Goal: Navigation & Orientation: Find specific page/section

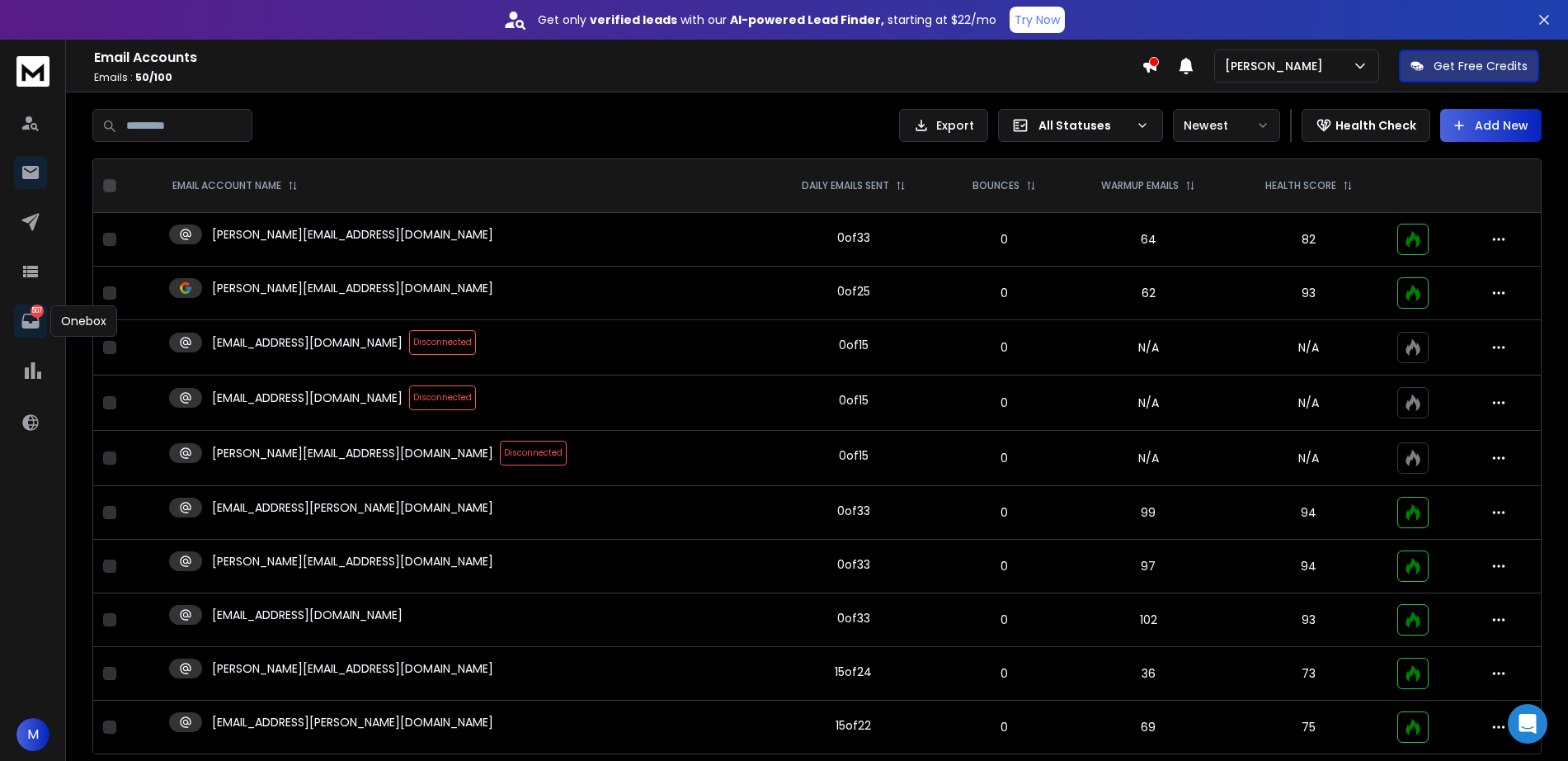
click at [28, 323] on icon at bounding box center [30, 321] width 17 height 15
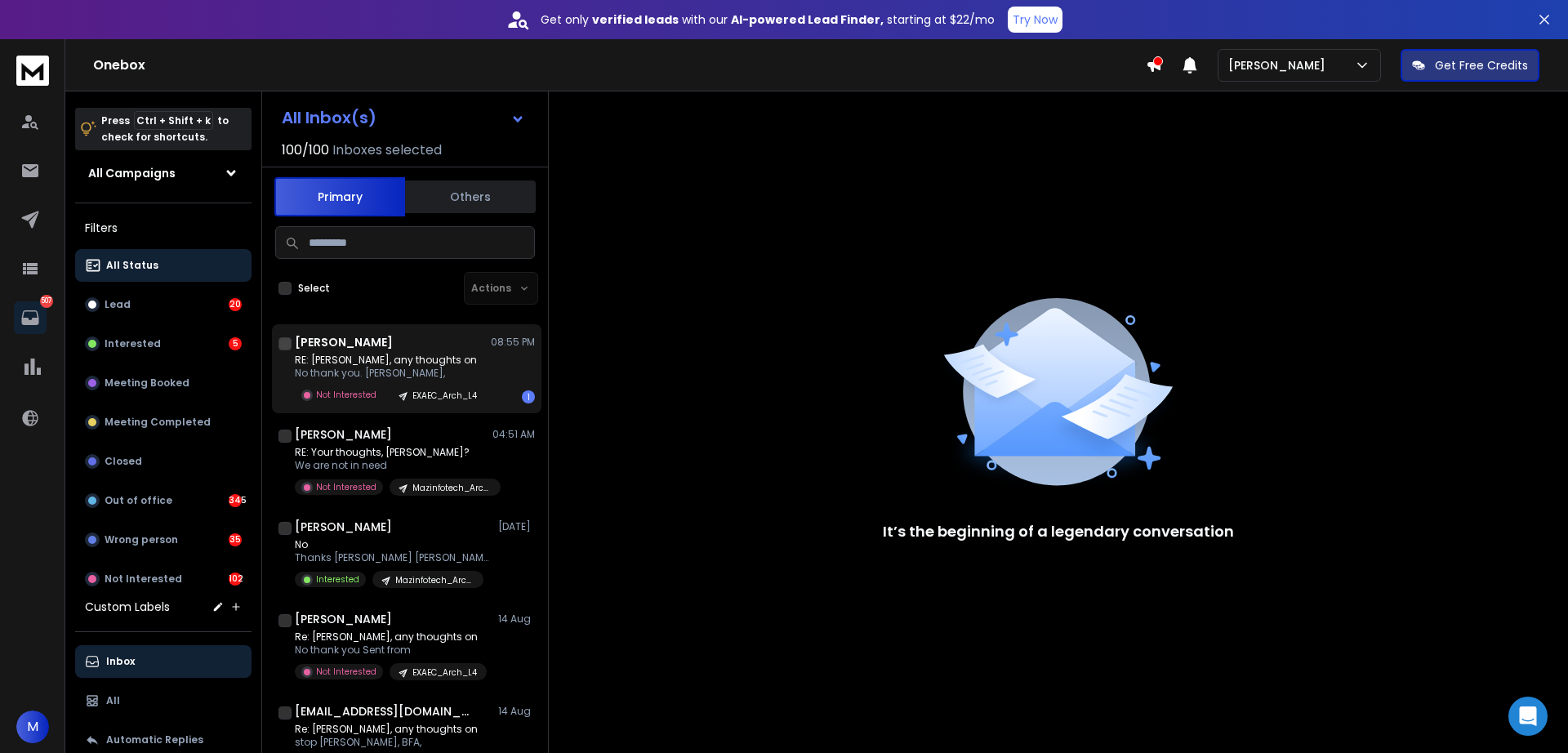
click at [425, 359] on p "RE: [PERSON_NAME], any thoughts on" at bounding box center [391, 360] width 192 height 13
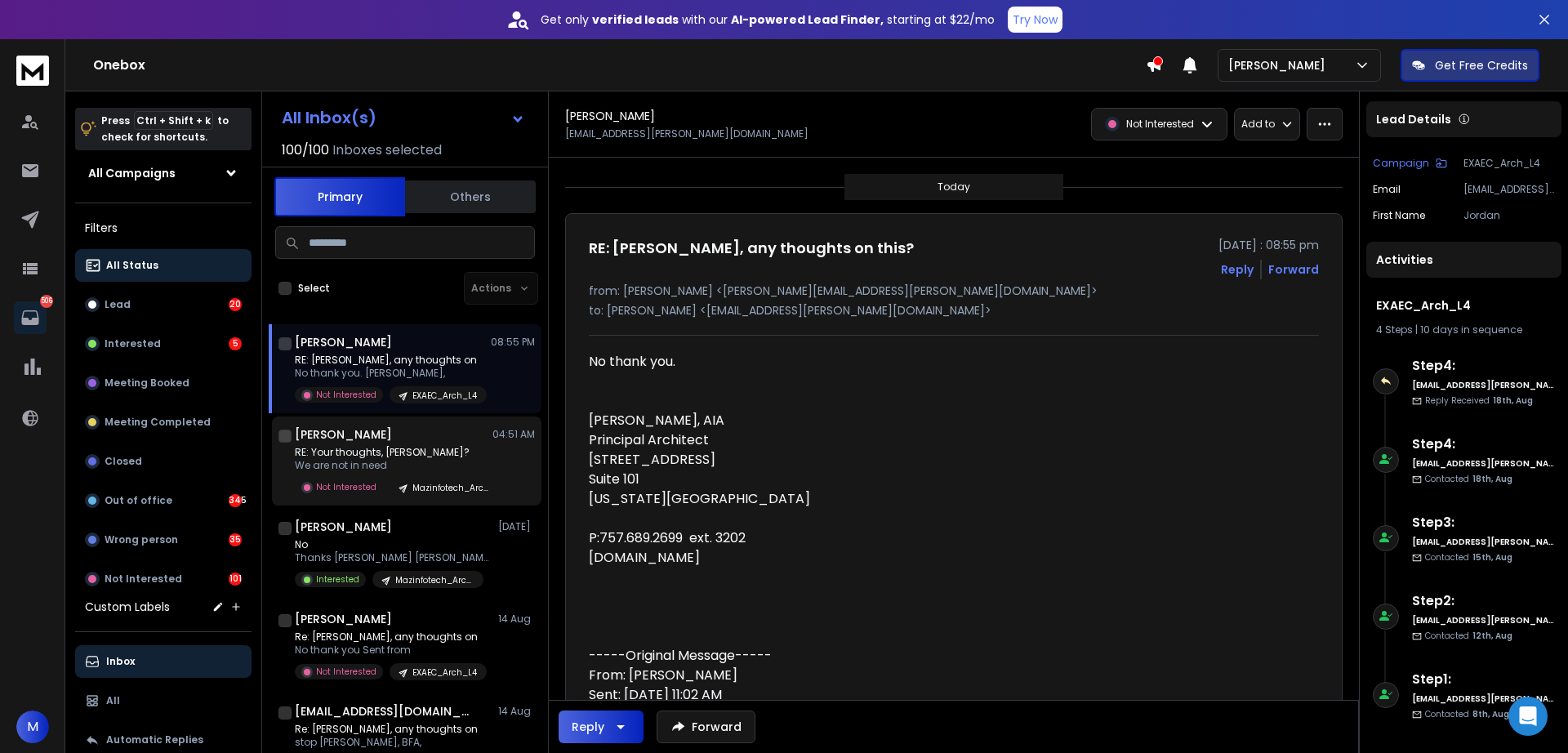
click at [404, 454] on p "RE: Your thoughts, [PERSON_NAME]?" at bounding box center [393, 452] width 196 height 13
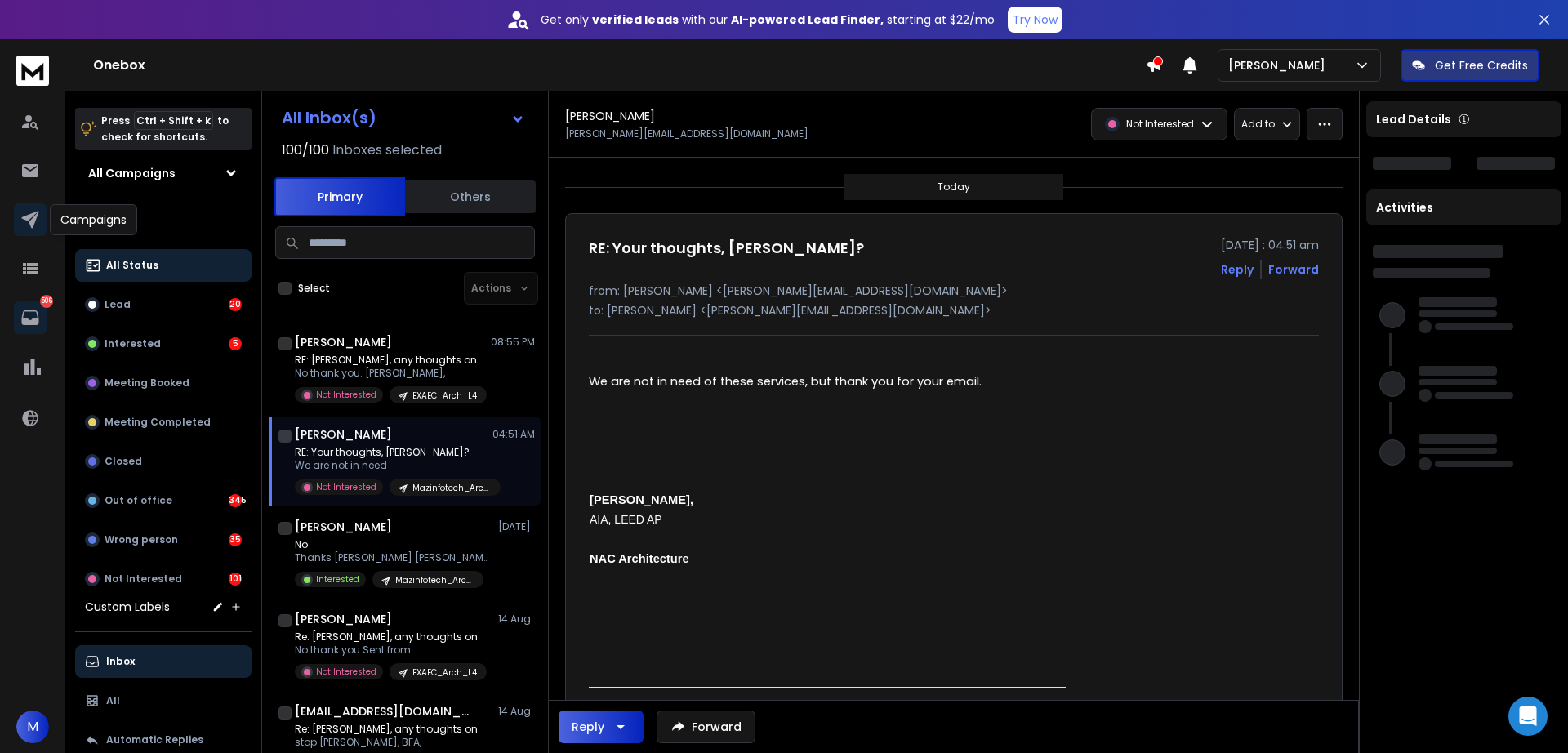
click at [41, 220] on link at bounding box center [30, 219] width 32 height 32
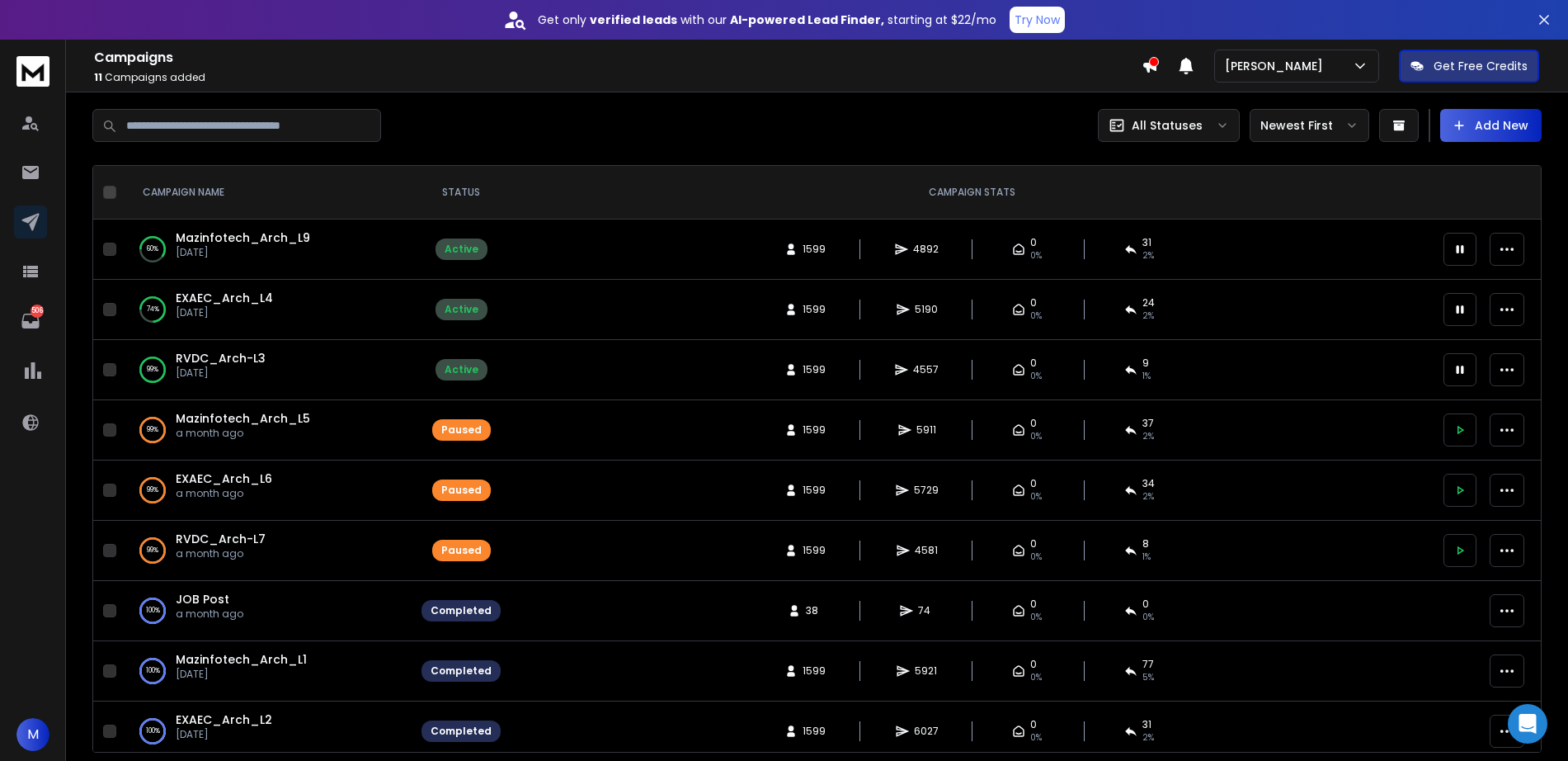
click at [1453, 371] on icon at bounding box center [1459, 369] width 15 height 15
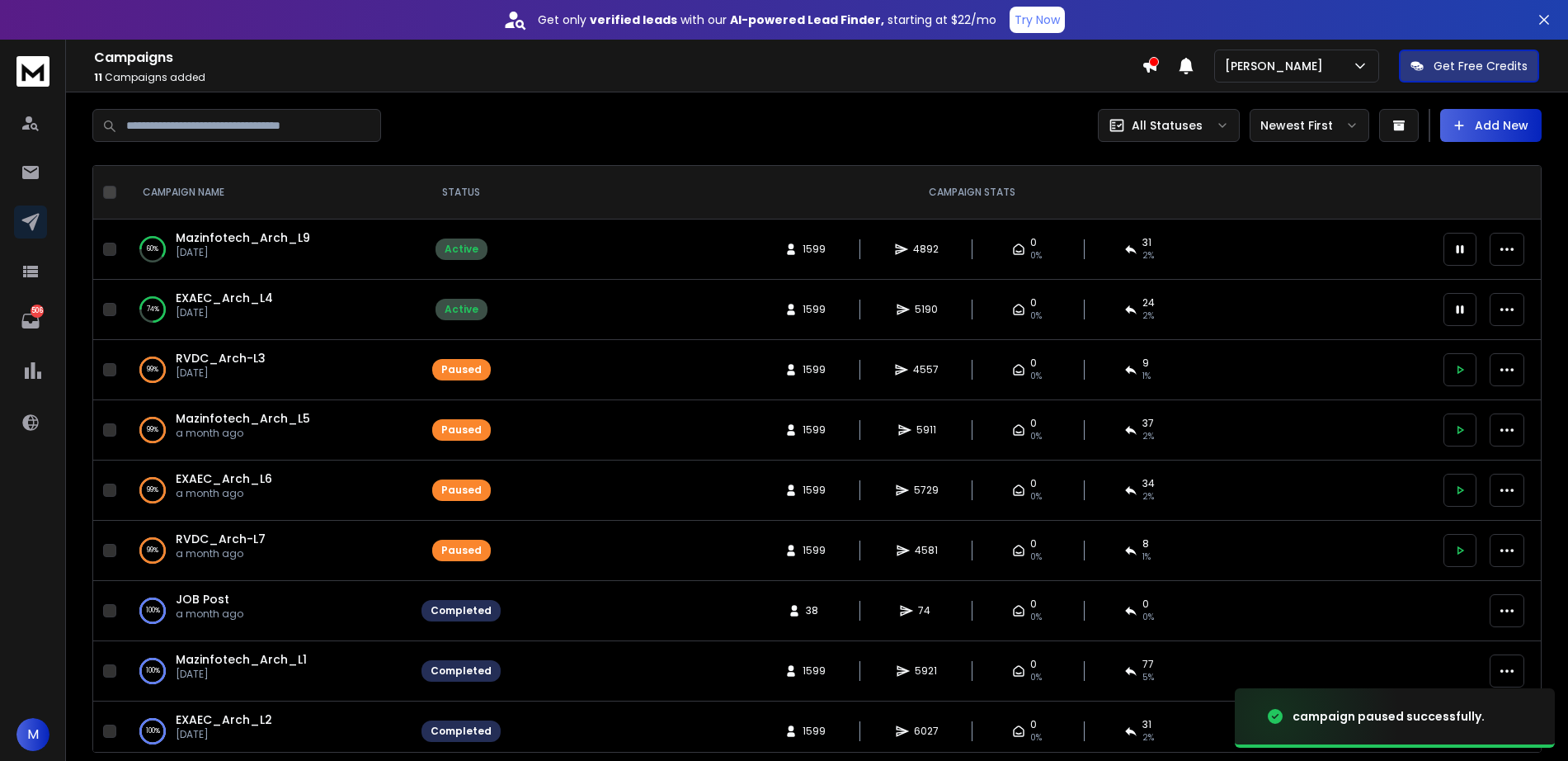
click at [40, 69] on img at bounding box center [33, 71] width 33 height 30
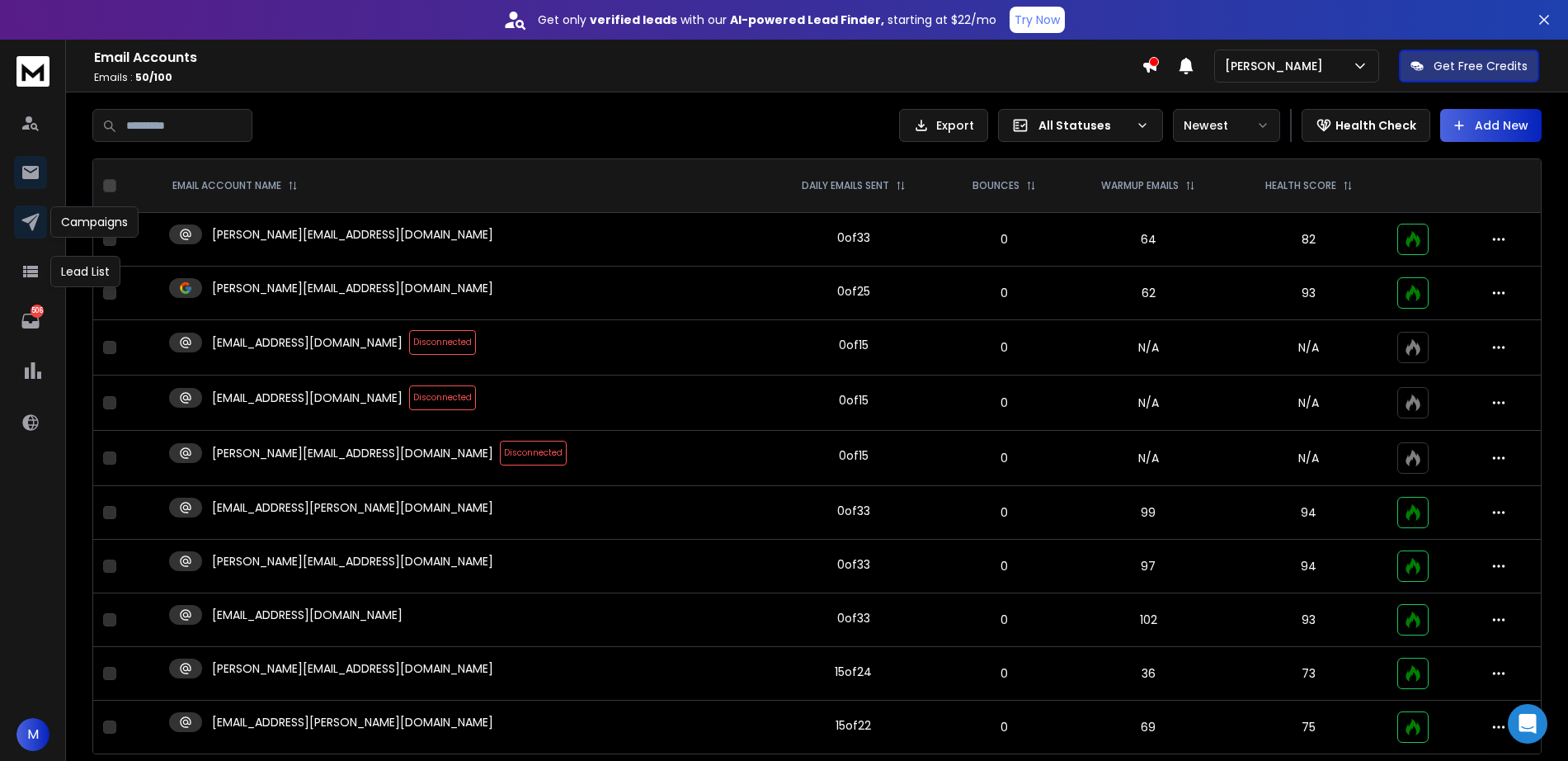
click at [36, 221] on icon at bounding box center [30, 221] width 17 height 17
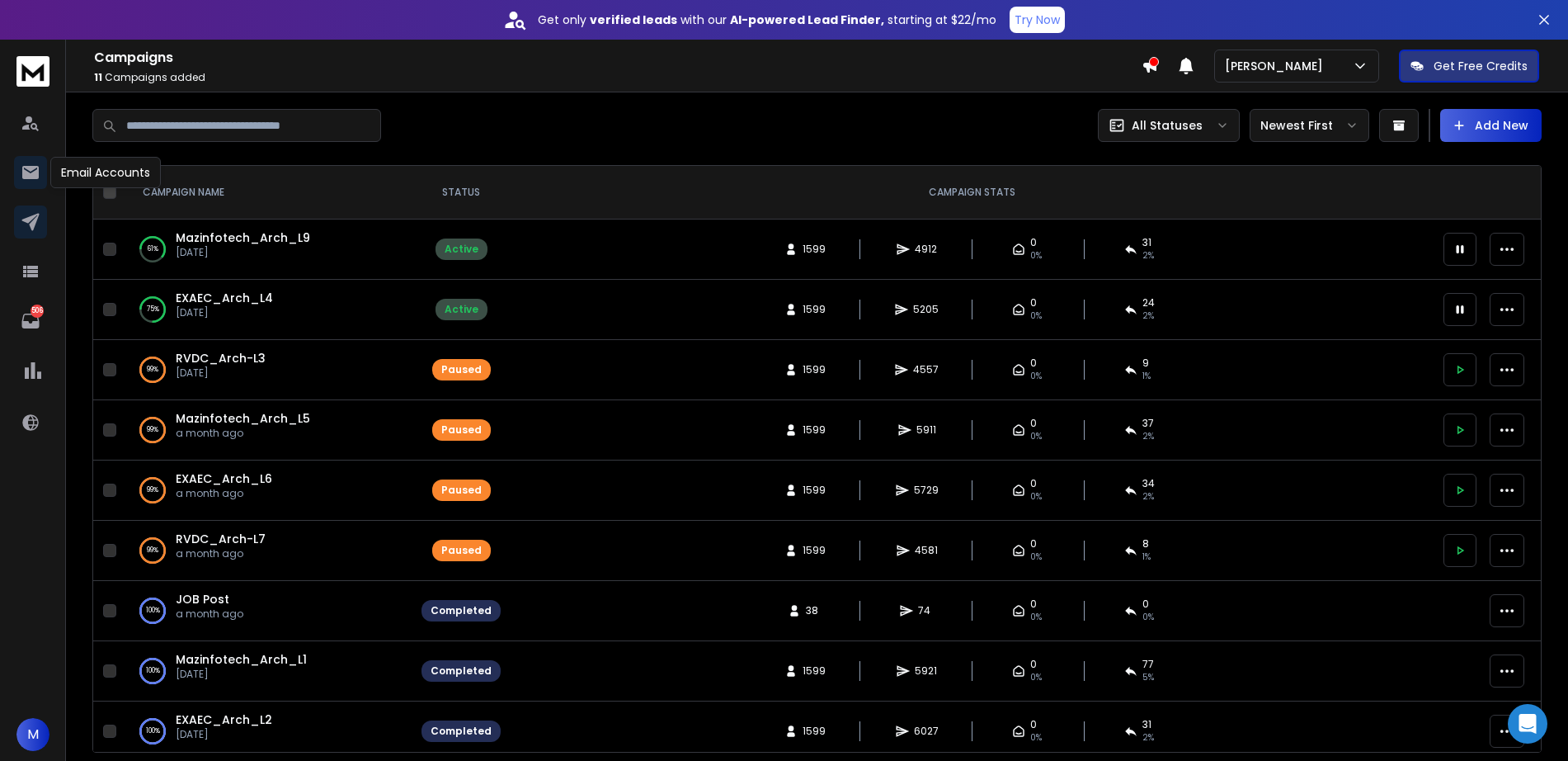
click at [40, 173] on icon at bounding box center [30, 172] width 20 height 20
